Goal: Navigation & Orientation: Find specific page/section

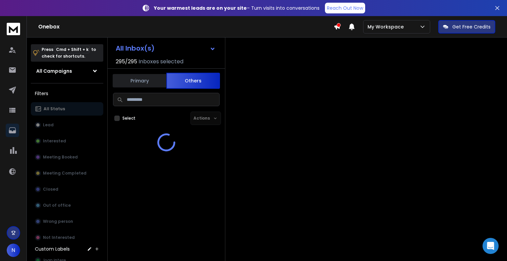
scroll to position [1, 0]
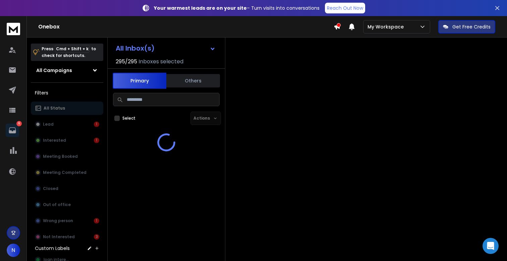
click at [155, 83] on button "Primary" at bounding box center [140, 81] width 54 height 16
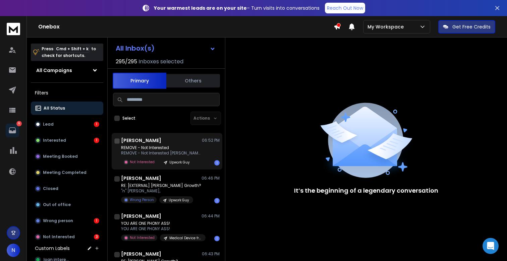
click at [156, 146] on p "REMOVE - Not Interested" at bounding box center [161, 147] width 80 height 5
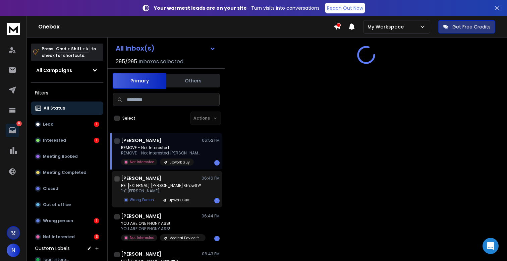
click at [156, 189] on p ""n" [PERSON_NAME]," at bounding box center [161, 190] width 80 height 5
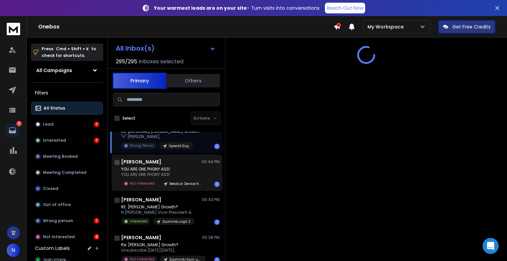
click at [157, 170] on p "YOU ARE ONE PHONY ASS!" at bounding box center [161, 169] width 80 height 5
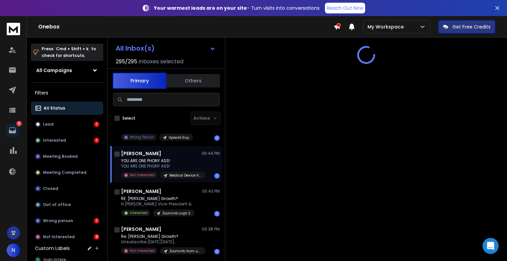
scroll to position [52, 0]
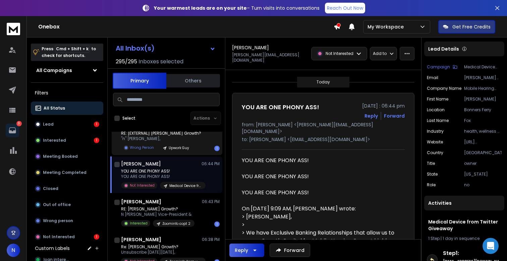
click at [158, 149] on div "Wrong Person Upwork Guy" at bounding box center [161, 147] width 80 height 7
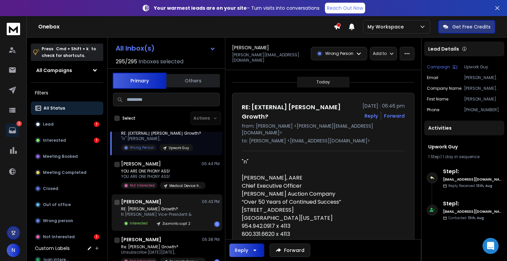
click at [164, 208] on p "RE: [PERSON_NAME] Growth?" at bounding box center [157, 209] width 73 height 5
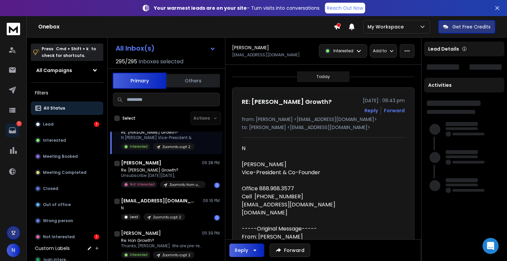
scroll to position [133, 0]
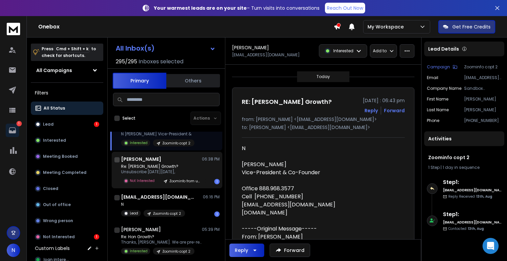
click at [162, 169] on p "Re: [PERSON_NAME] Growth?" at bounding box center [161, 166] width 80 height 5
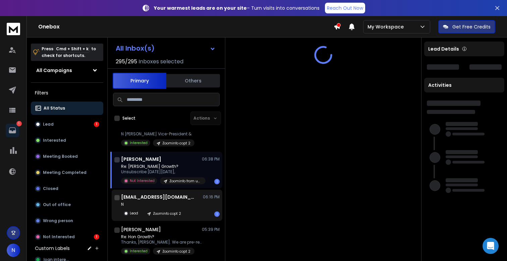
click at [162, 194] on h1 "[EMAIL_ADDRESS][DOMAIN_NAME]" at bounding box center [158, 197] width 74 height 7
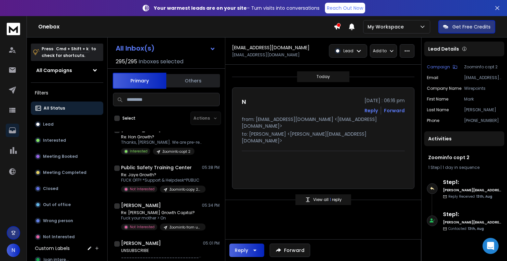
scroll to position [128, 0]
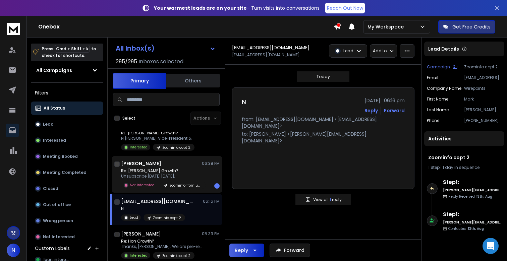
click at [161, 186] on div "Zoominfo from upwork guy maybe its a scam who knows" at bounding box center [183, 185] width 46 height 7
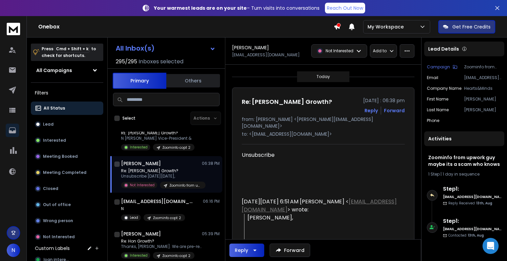
click at [193, 79] on button "Others" at bounding box center [193, 80] width 54 height 15
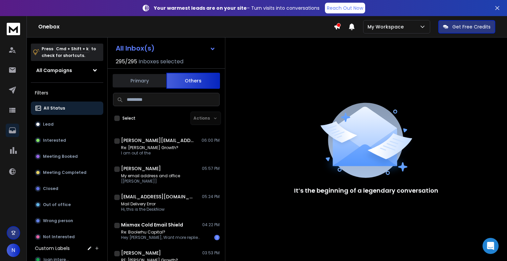
click at [155, 80] on button "Primary" at bounding box center [140, 80] width 54 height 15
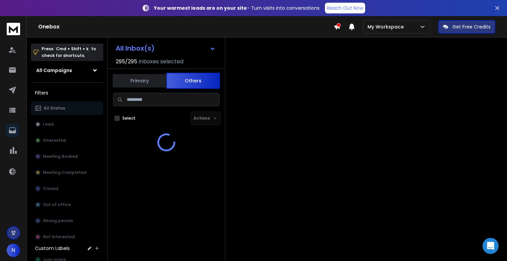
click at [170, 77] on button "Others" at bounding box center [193, 81] width 54 height 16
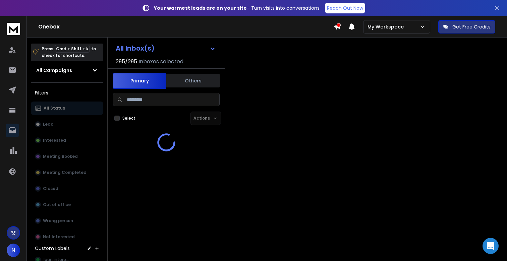
click at [141, 75] on button "Primary" at bounding box center [140, 81] width 54 height 16
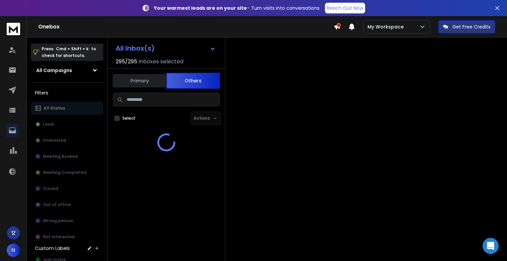
click at [186, 79] on button "Others" at bounding box center [193, 81] width 54 height 16
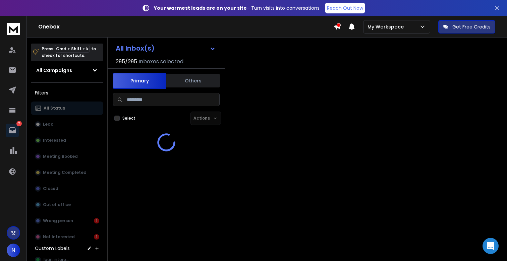
click at [141, 79] on button "Primary" at bounding box center [140, 81] width 54 height 16
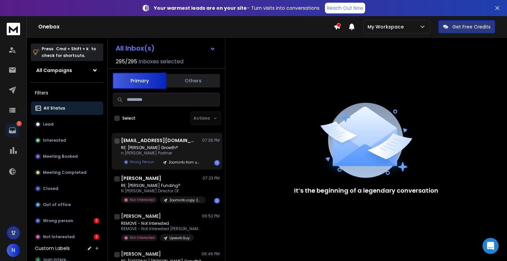
click at [175, 151] on p "n [PERSON_NAME] Partner" at bounding box center [161, 153] width 80 height 5
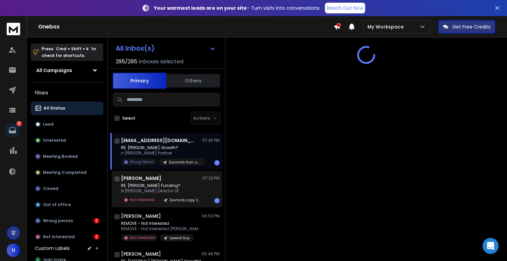
click at [175, 192] on p "N [PERSON_NAME] Director Of" at bounding box center [161, 190] width 80 height 5
